Goal: Task Accomplishment & Management: Manage account settings

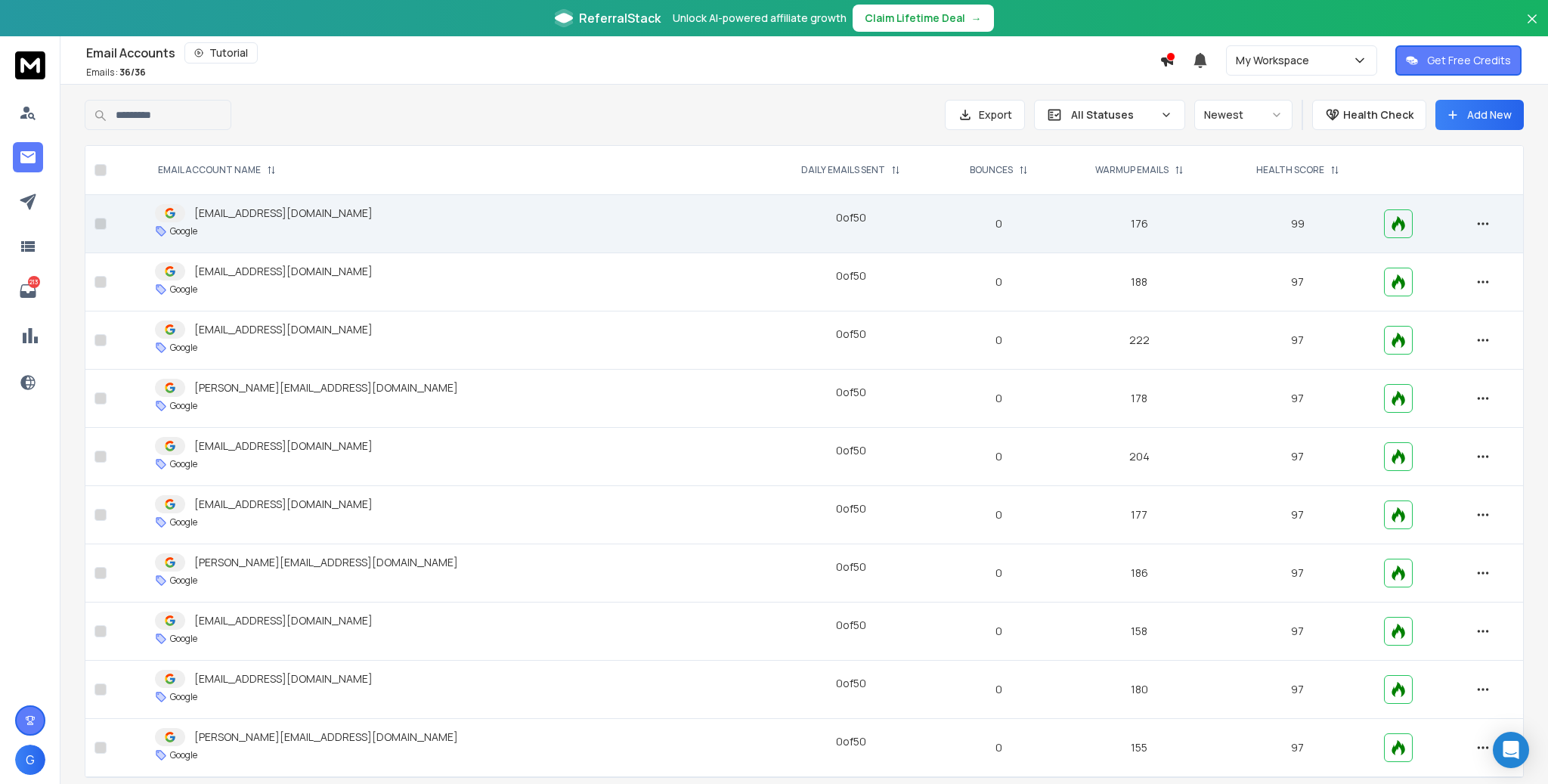
click at [426, 223] on td "[EMAIL_ADDRESS][DOMAIN_NAME] Google" at bounding box center [454, 223] width 616 height 58
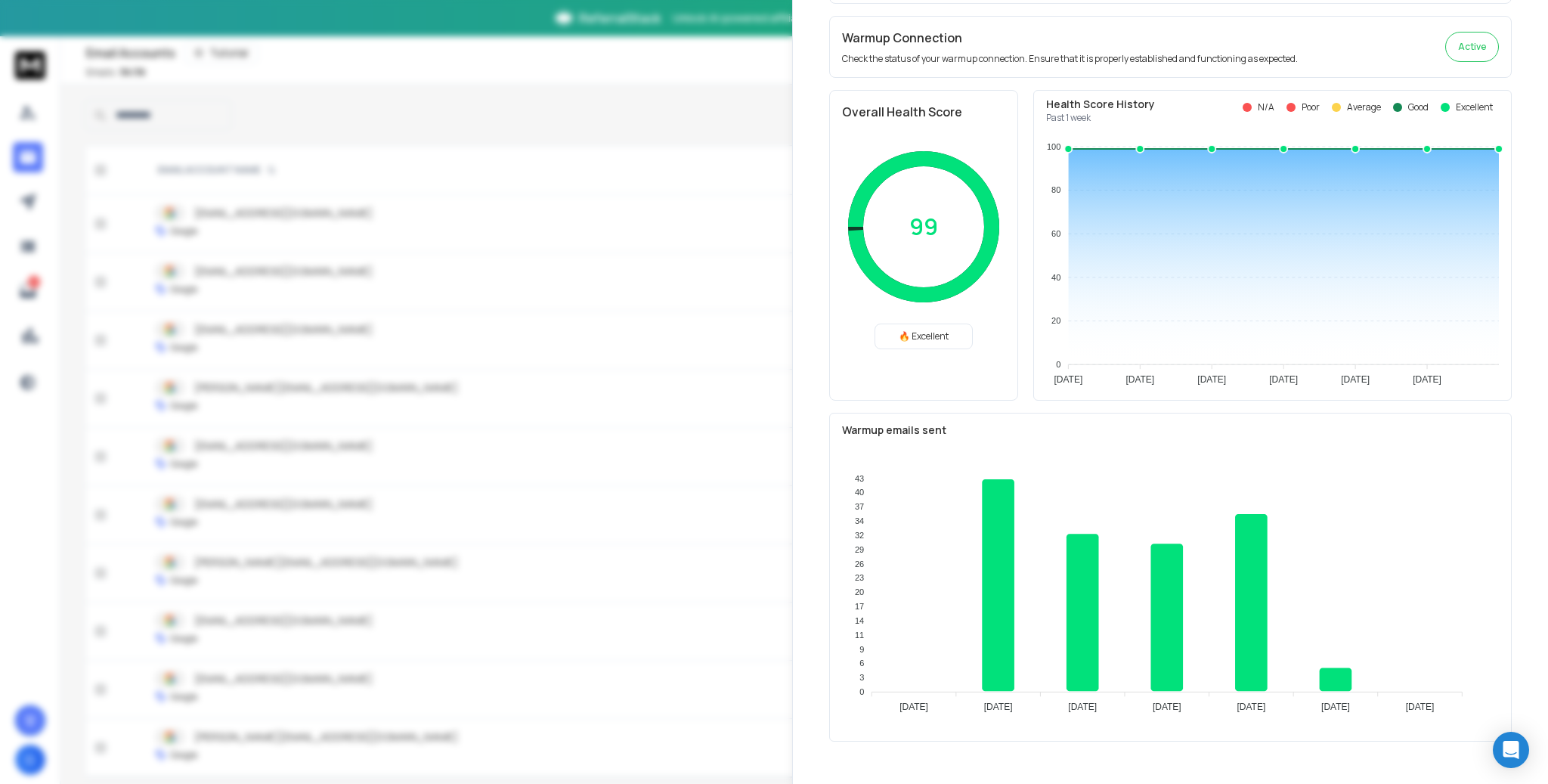
scroll to position [416, 0]
click at [531, 210] on div at bounding box center [774, 392] width 1548 height 784
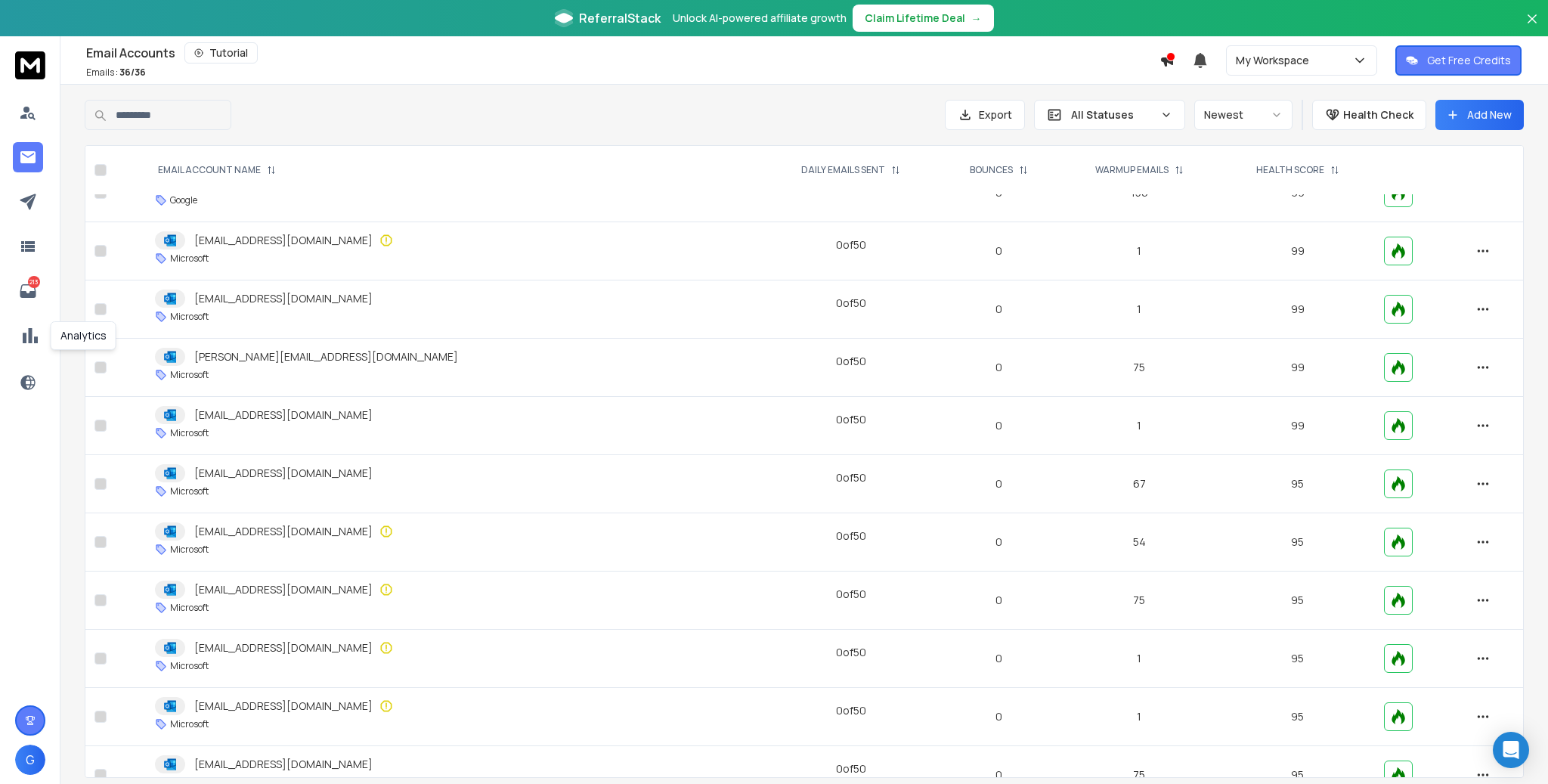
scroll to position [1139, 0]
click at [19, 296] on icon at bounding box center [28, 291] width 18 height 18
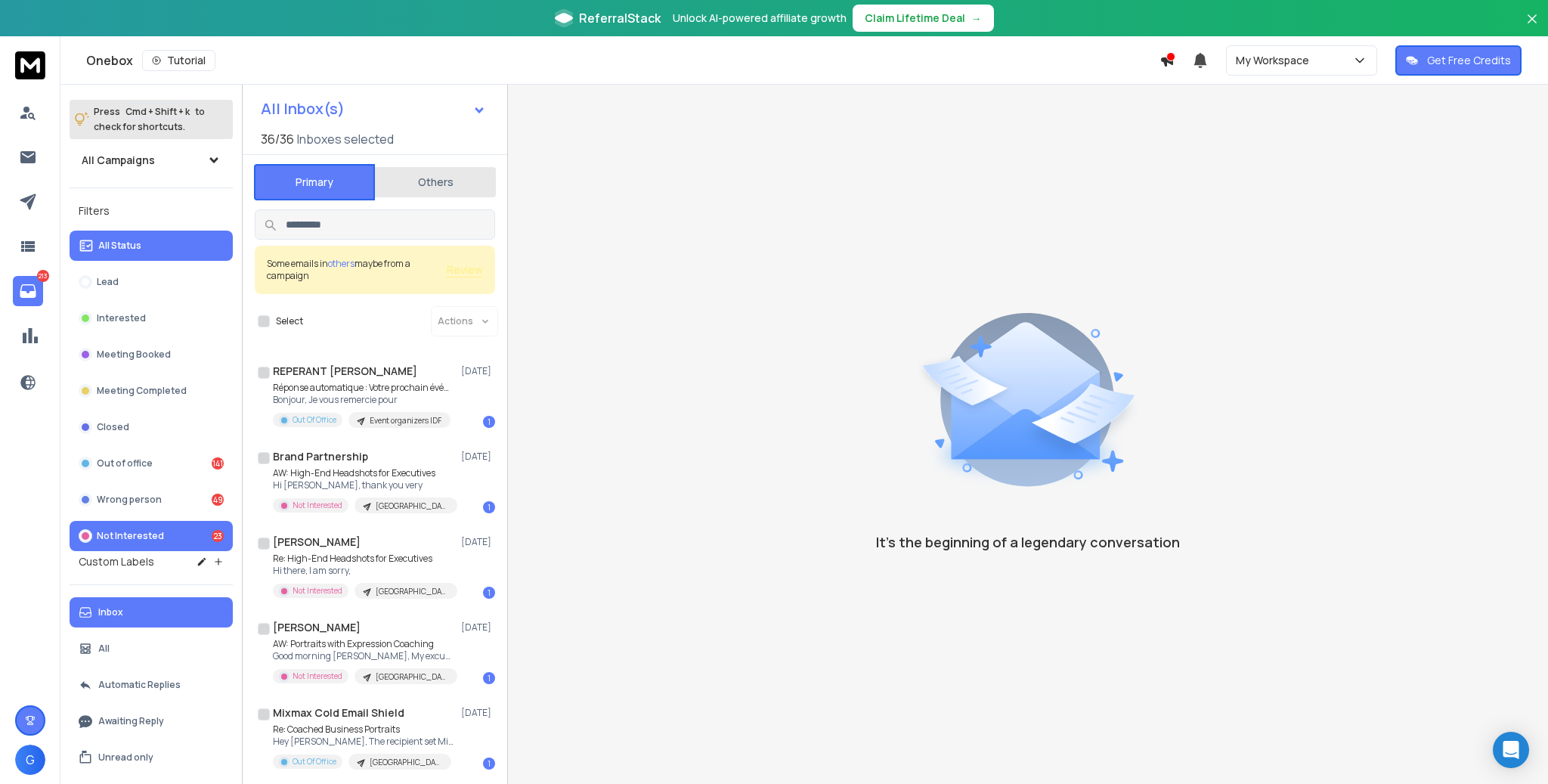
click at [123, 533] on p "Not Interested" at bounding box center [130, 536] width 67 height 12
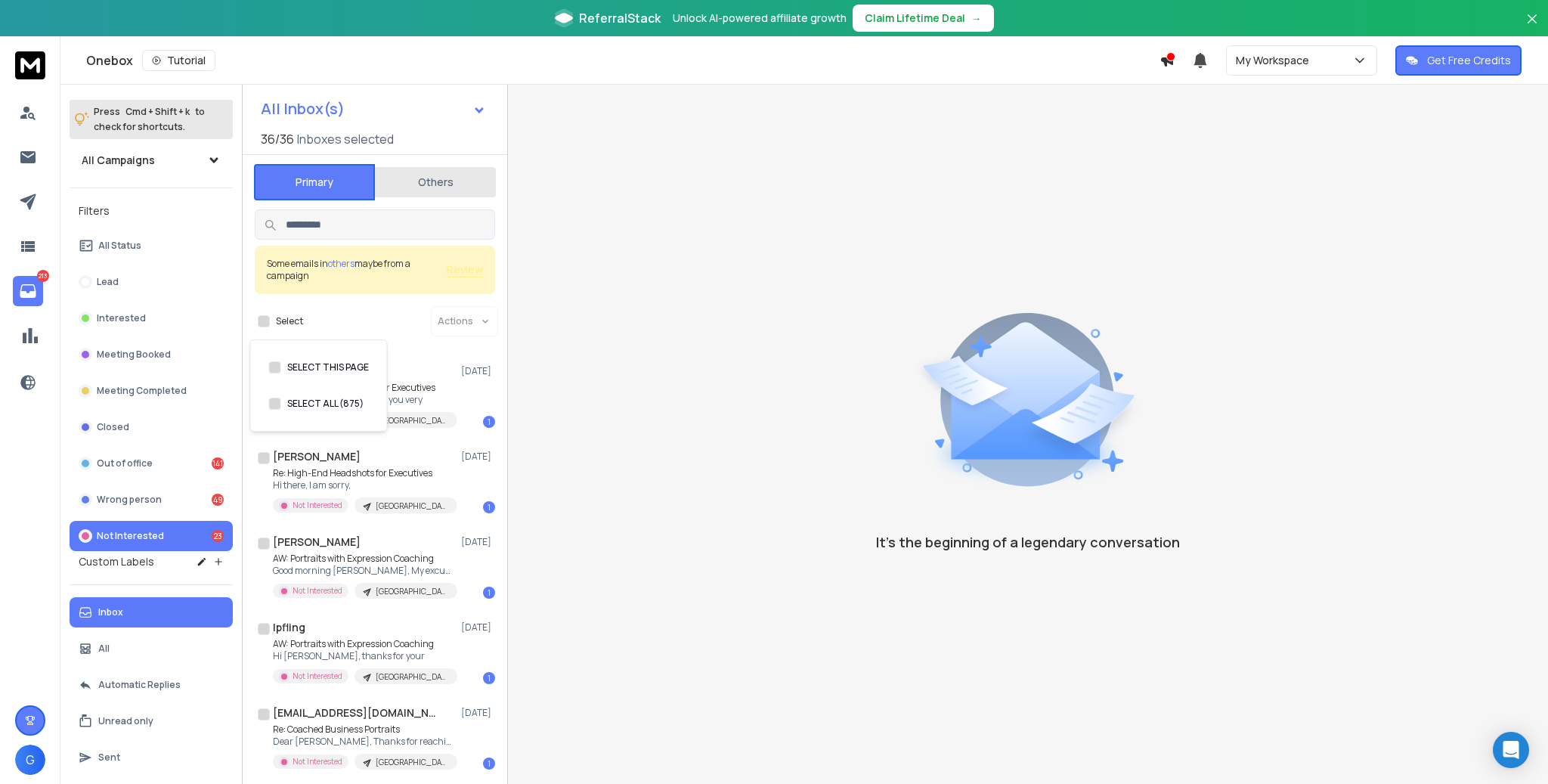
click at [265, 320] on button "SELECT THIS PAGE" at bounding box center [263, 320] width 12 height 12
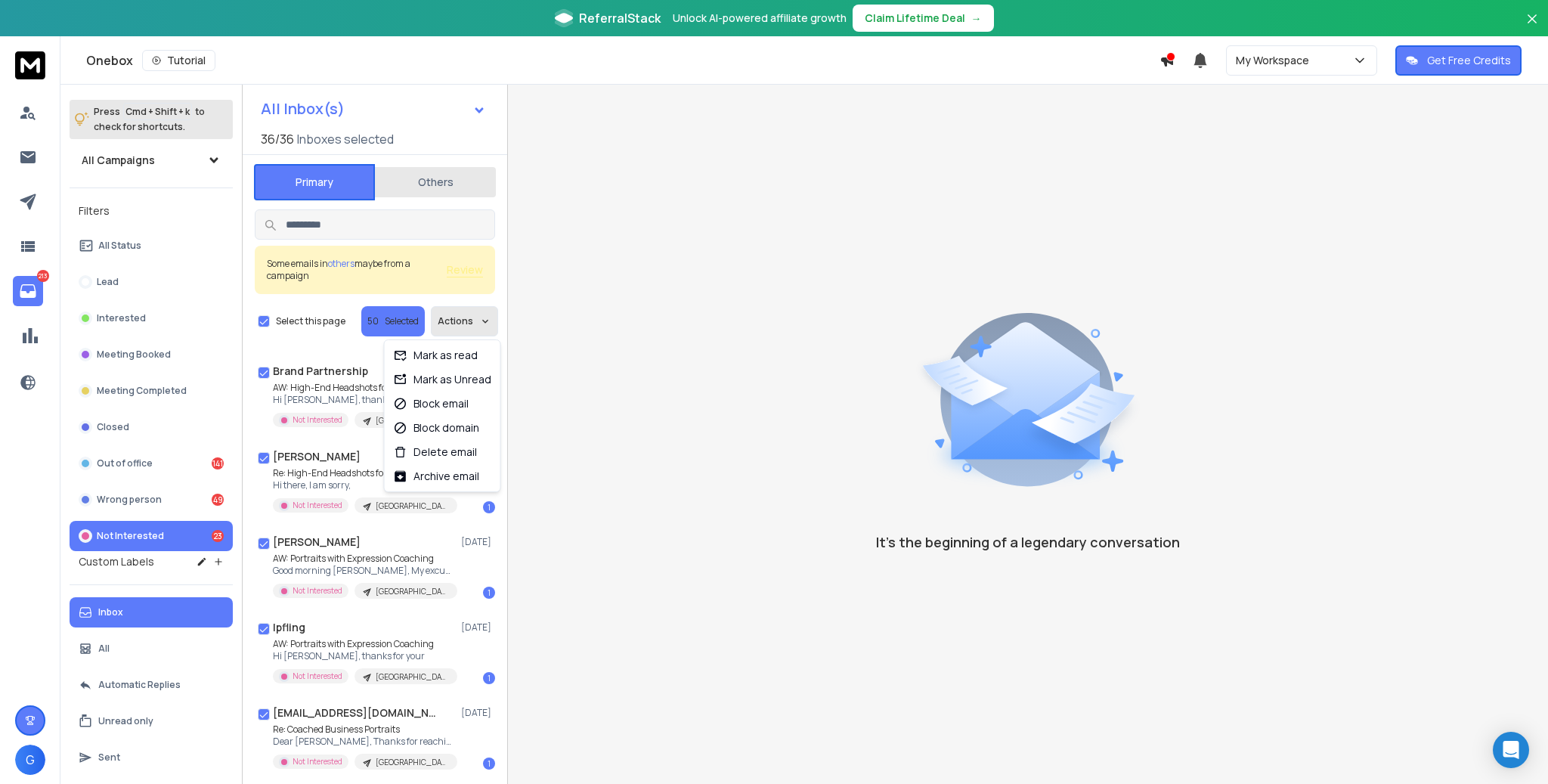
click at [468, 319] on p "Actions" at bounding box center [455, 320] width 35 height 12
click at [460, 407] on div "Block email" at bounding box center [430, 404] width 75 height 15
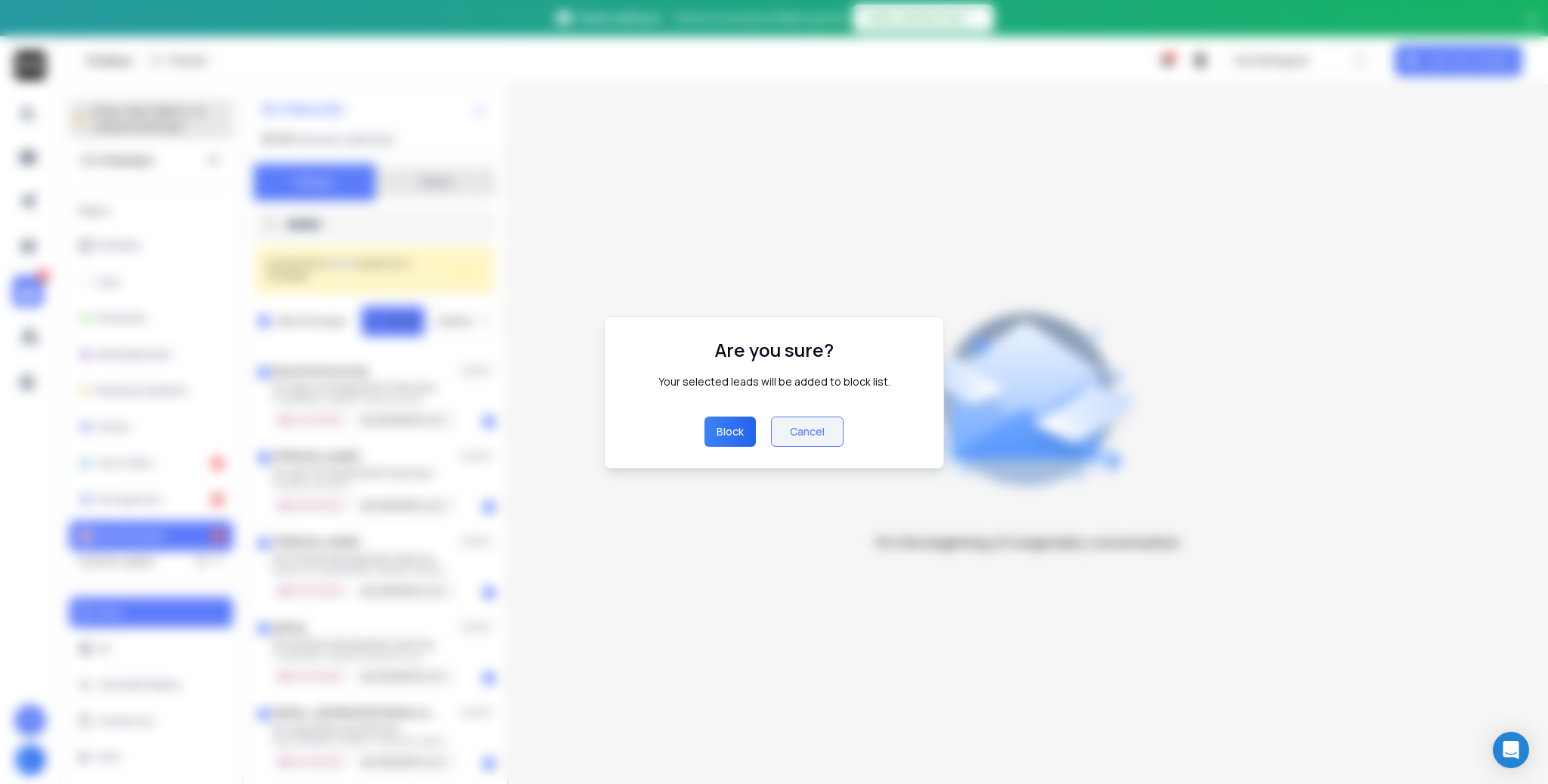
click at [720, 435] on p "Block" at bounding box center [730, 431] width 27 height 15
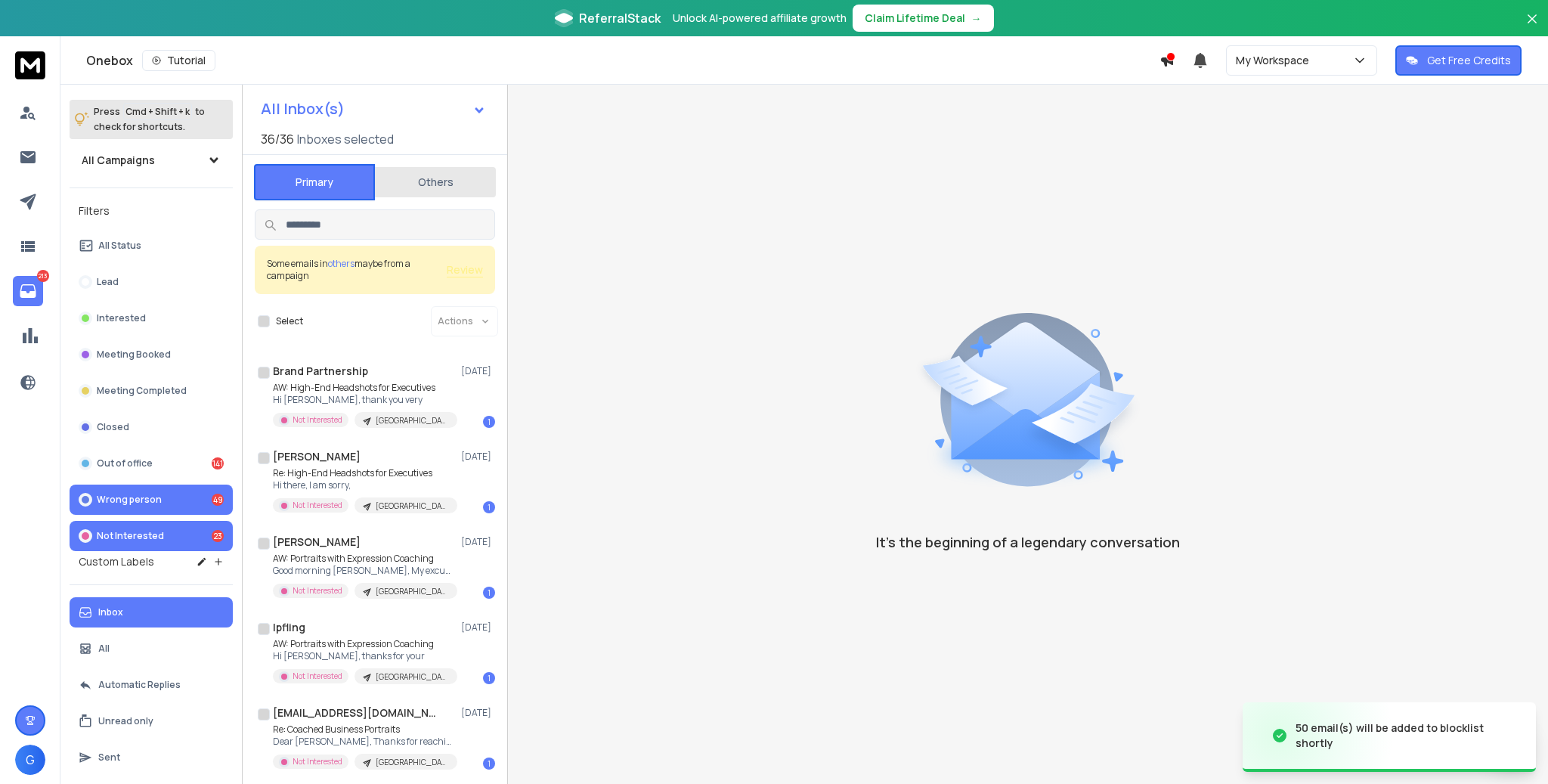
click at [158, 509] on button "Wrong person 49" at bounding box center [151, 500] width 163 height 30
